Goal: Task Accomplishment & Management: Manage account settings

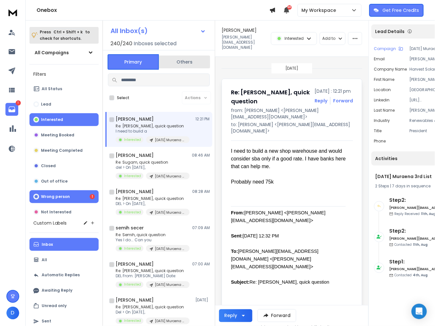
click at [74, 196] on button "Wrong person 1" at bounding box center [63, 196] width 69 height 13
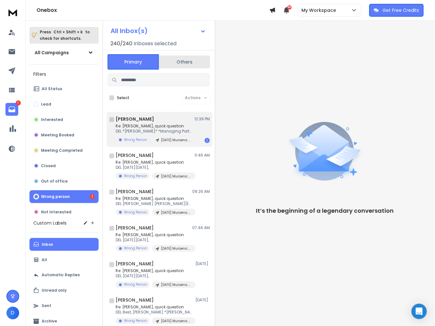
click at [163, 127] on p "Re: [PERSON_NAME], quick question" at bounding box center [154, 125] width 77 height 5
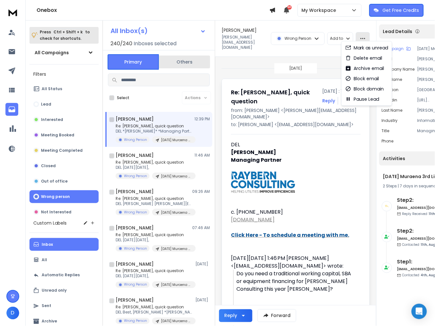
click at [370, 33] on button "button" at bounding box center [363, 38] width 14 height 13
click at [371, 79] on div "Block email" at bounding box center [363, 78] width 34 height 6
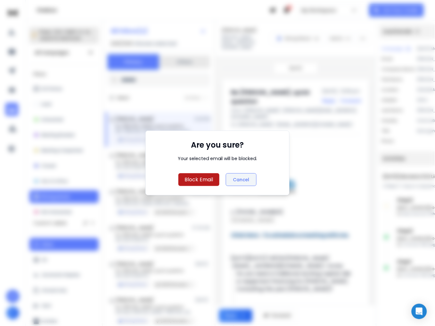
click at [200, 180] on button "Block Email" at bounding box center [199, 179] width 41 height 13
